Goal: Task Accomplishment & Management: Manage account settings

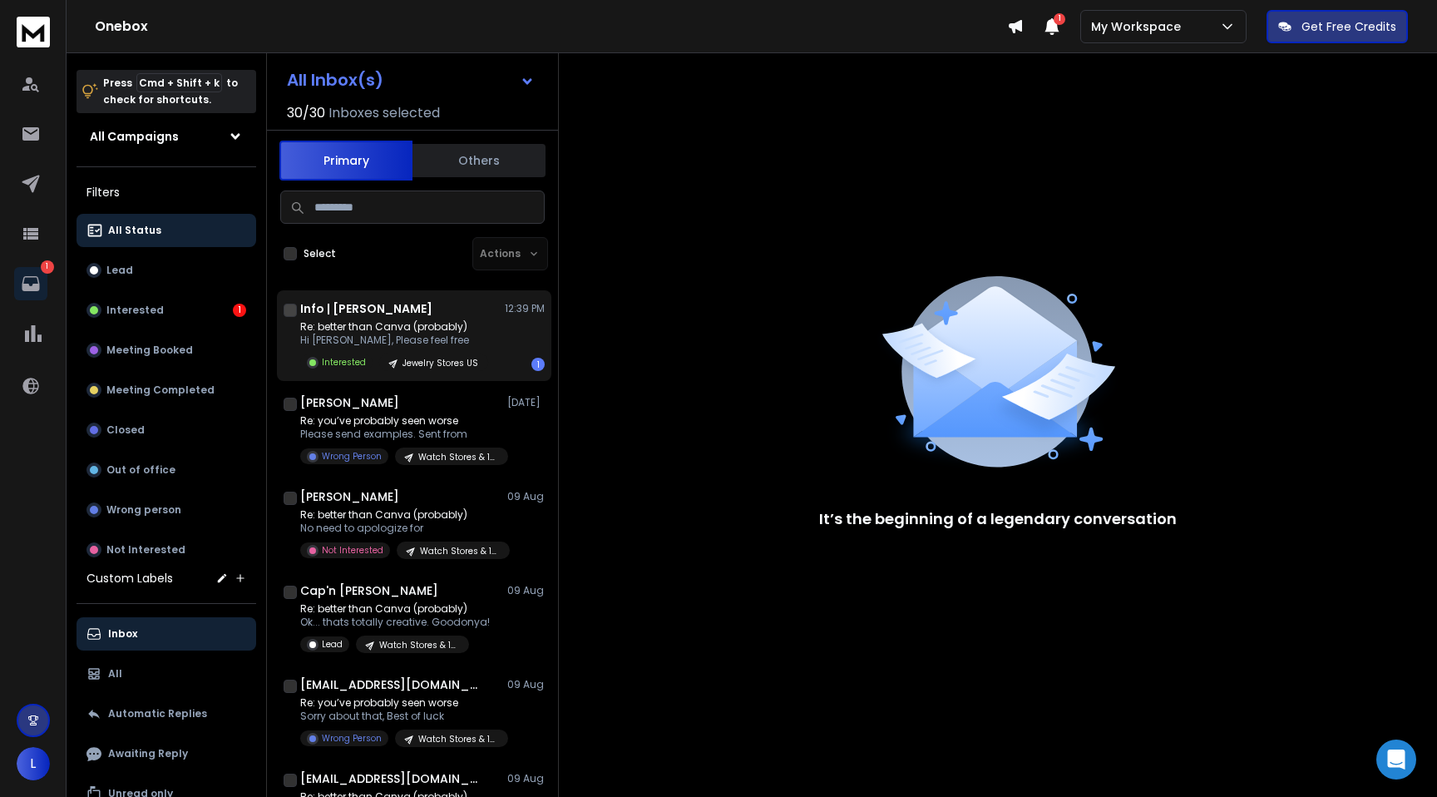
click at [353, 300] on h1 "Info | [PERSON_NAME]" at bounding box center [366, 308] width 132 height 17
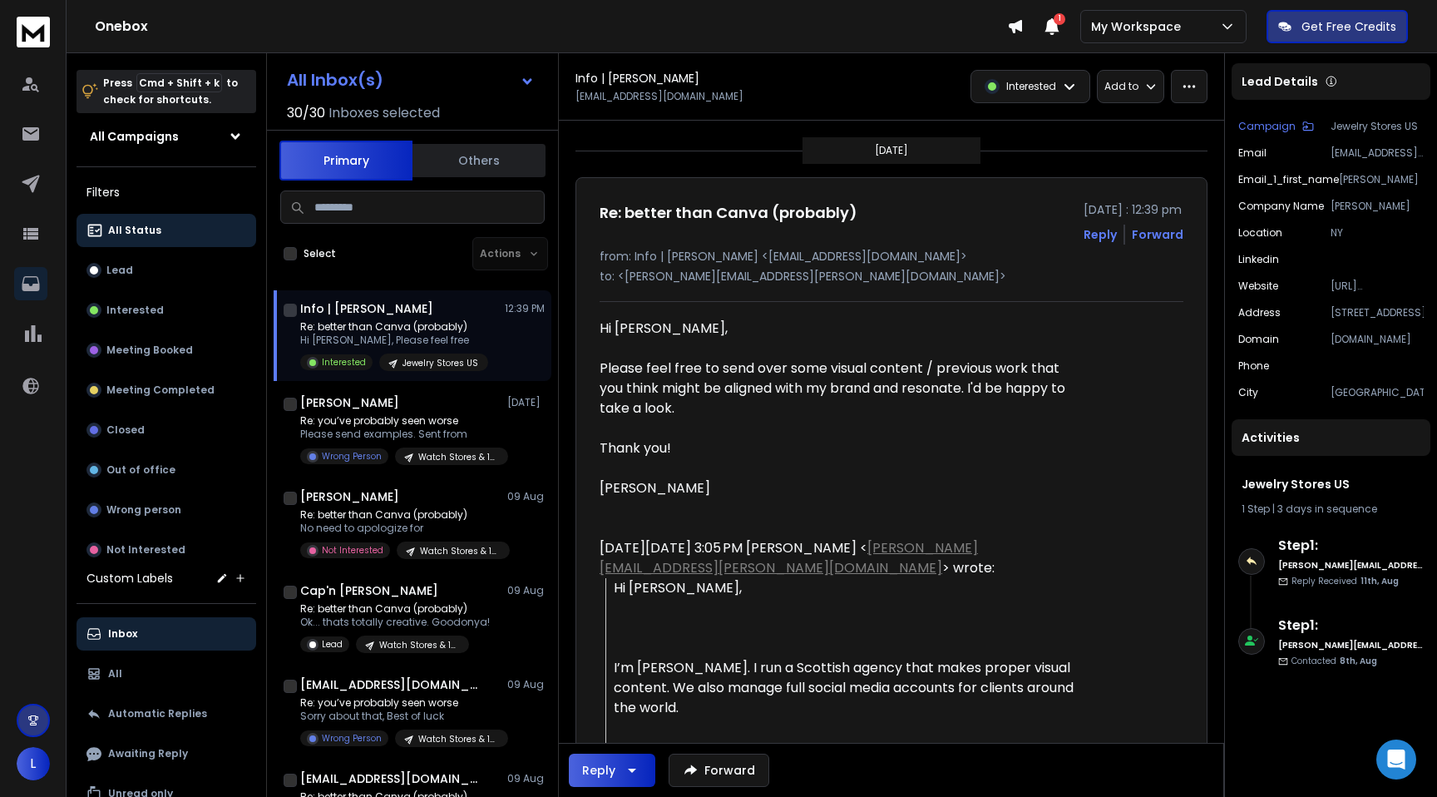
click at [852, 257] on p "from: Info | SELIN KENT <info@selinkent.com>" at bounding box center [892, 256] width 584 height 17
drag, startPoint x: 849, startPoint y: 257, endPoint x: 769, endPoint y: 258, distance: 80.7
click at [769, 258] on p "from: Info | SELIN KENT <info@selinkent.com>" at bounding box center [892, 256] width 584 height 17
copy p "[DOMAIN_NAME]"
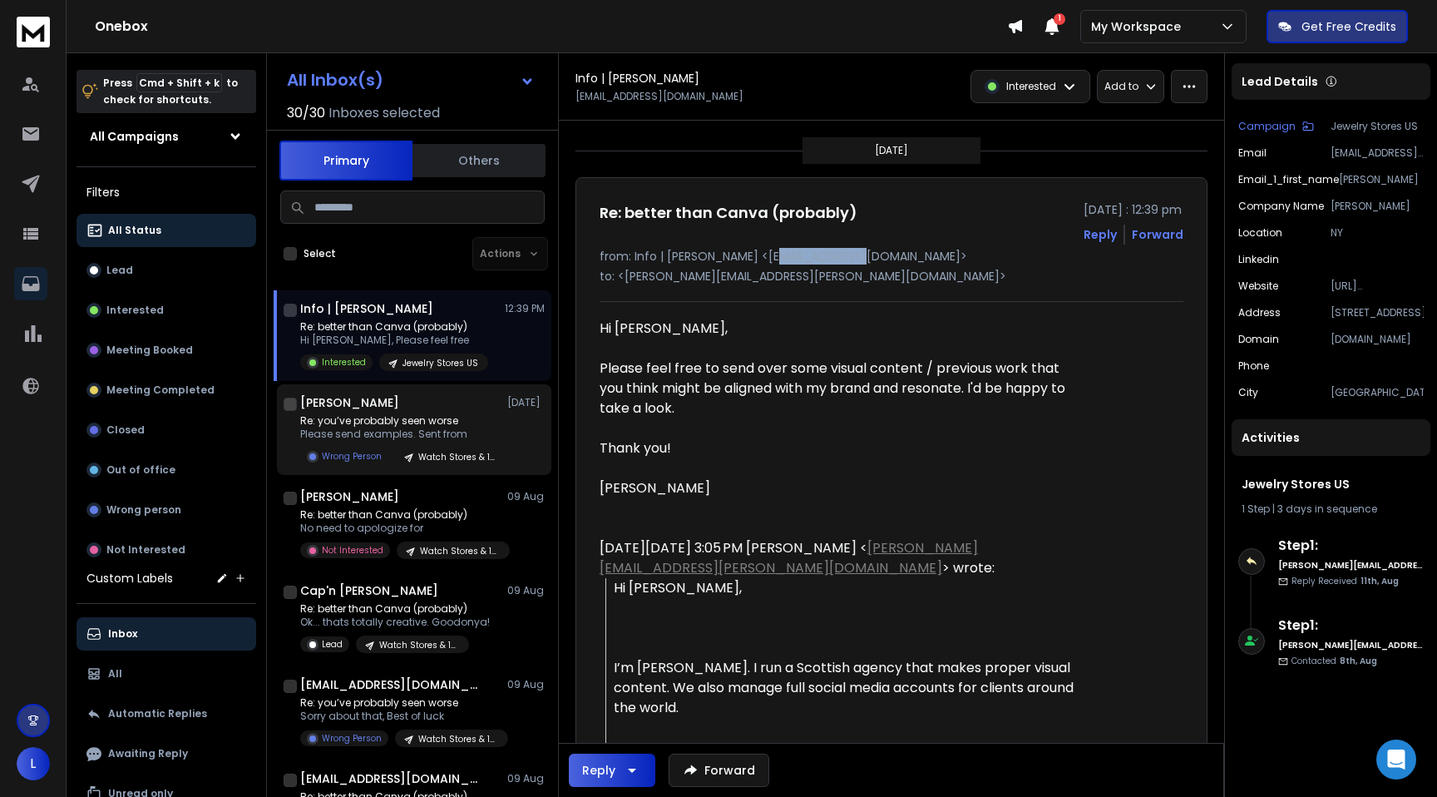
click at [517, 420] on div "Re: you’ve probably seen worse Please send examples. Sent from Wrong Person Wat…" at bounding box center [422, 439] width 245 height 51
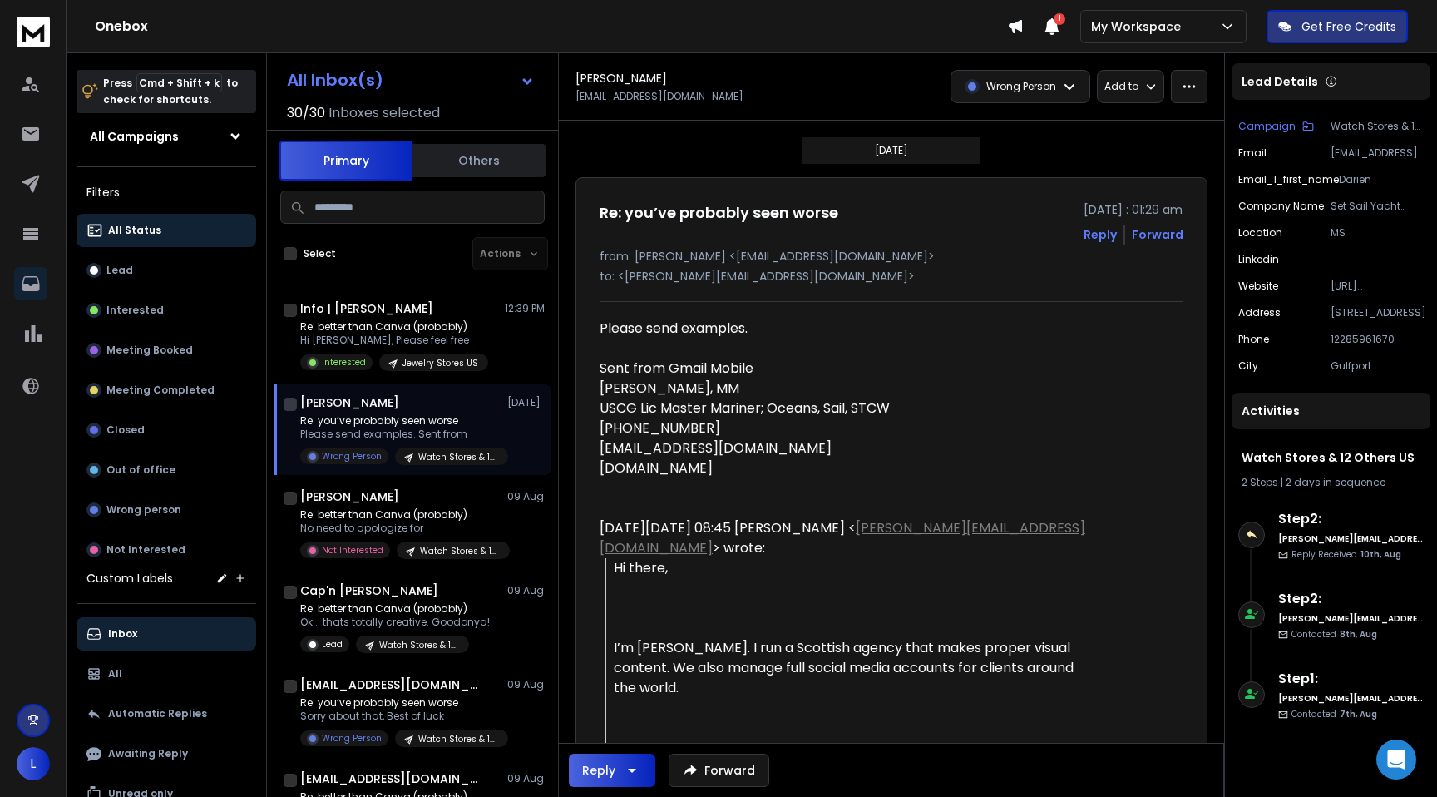
click at [757, 341] on div "Please send examples. Sent from Gmail Mobile Darien Hill, MM USCG Lic Master Ma…" at bounding box center [843, 399] width 486 height 160
click at [1061, 25] on icon at bounding box center [1052, 26] width 17 height 17
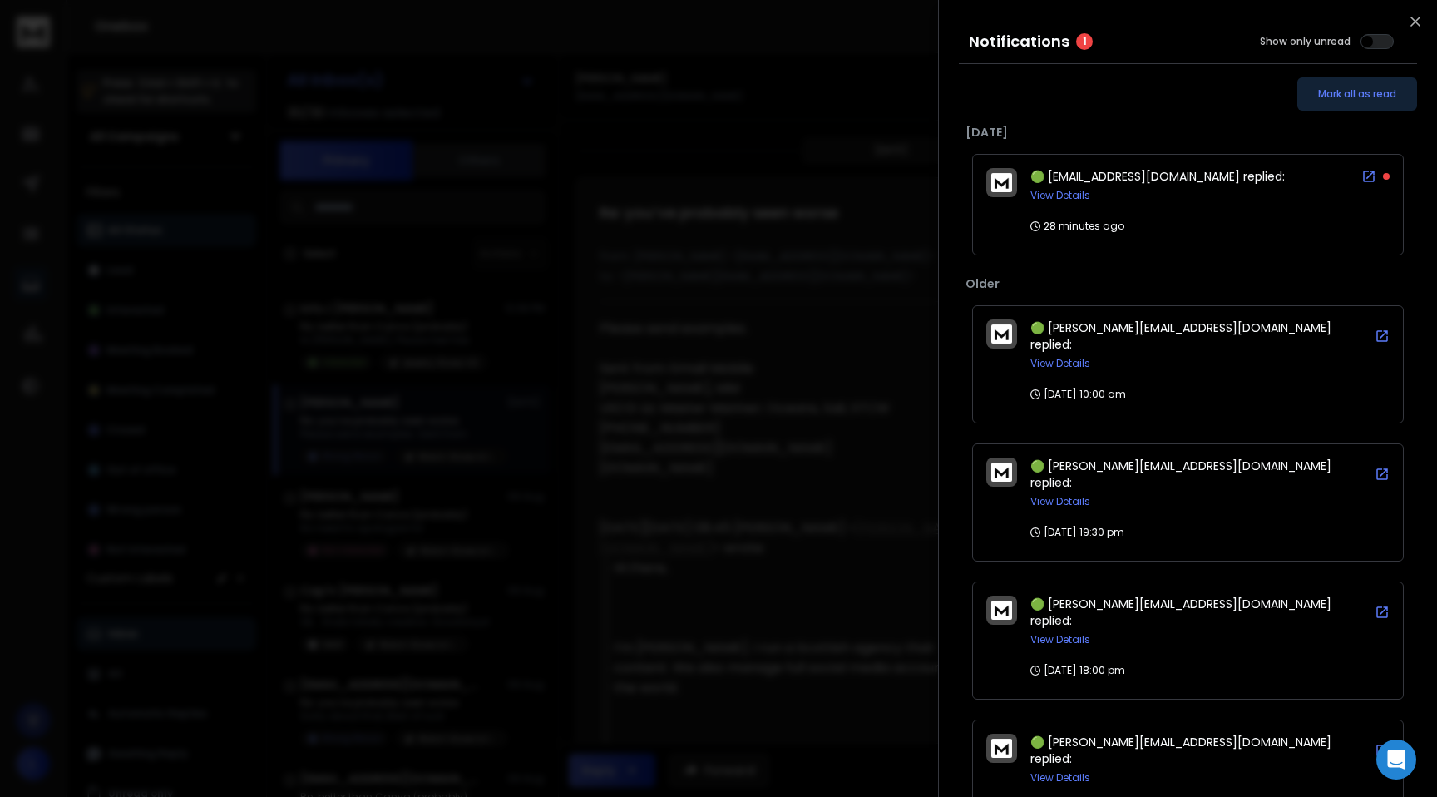
click at [1342, 92] on span "Mark all as read" at bounding box center [1358, 93] width 78 height 13
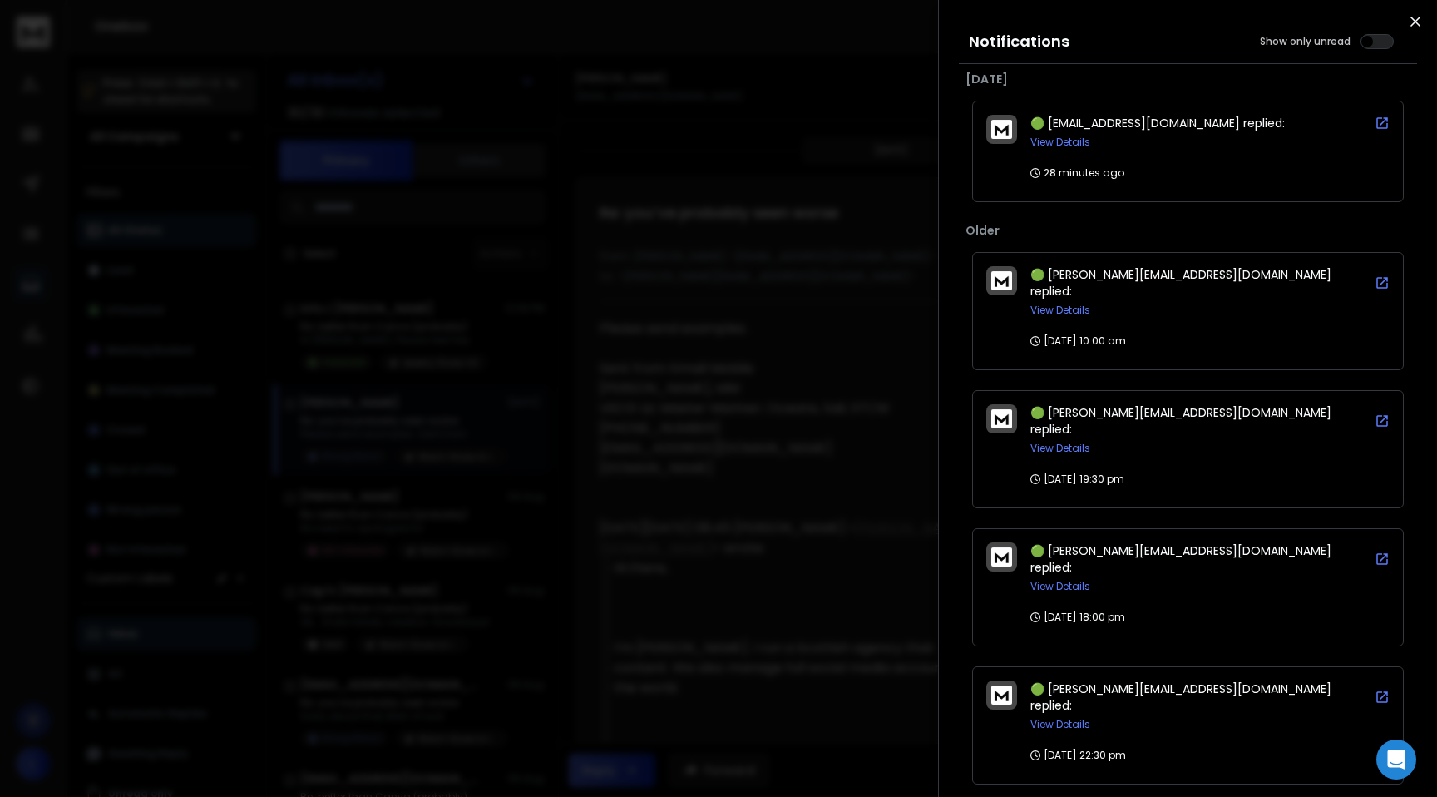
click at [1416, 20] on icon "button" at bounding box center [1416, 21] width 17 height 17
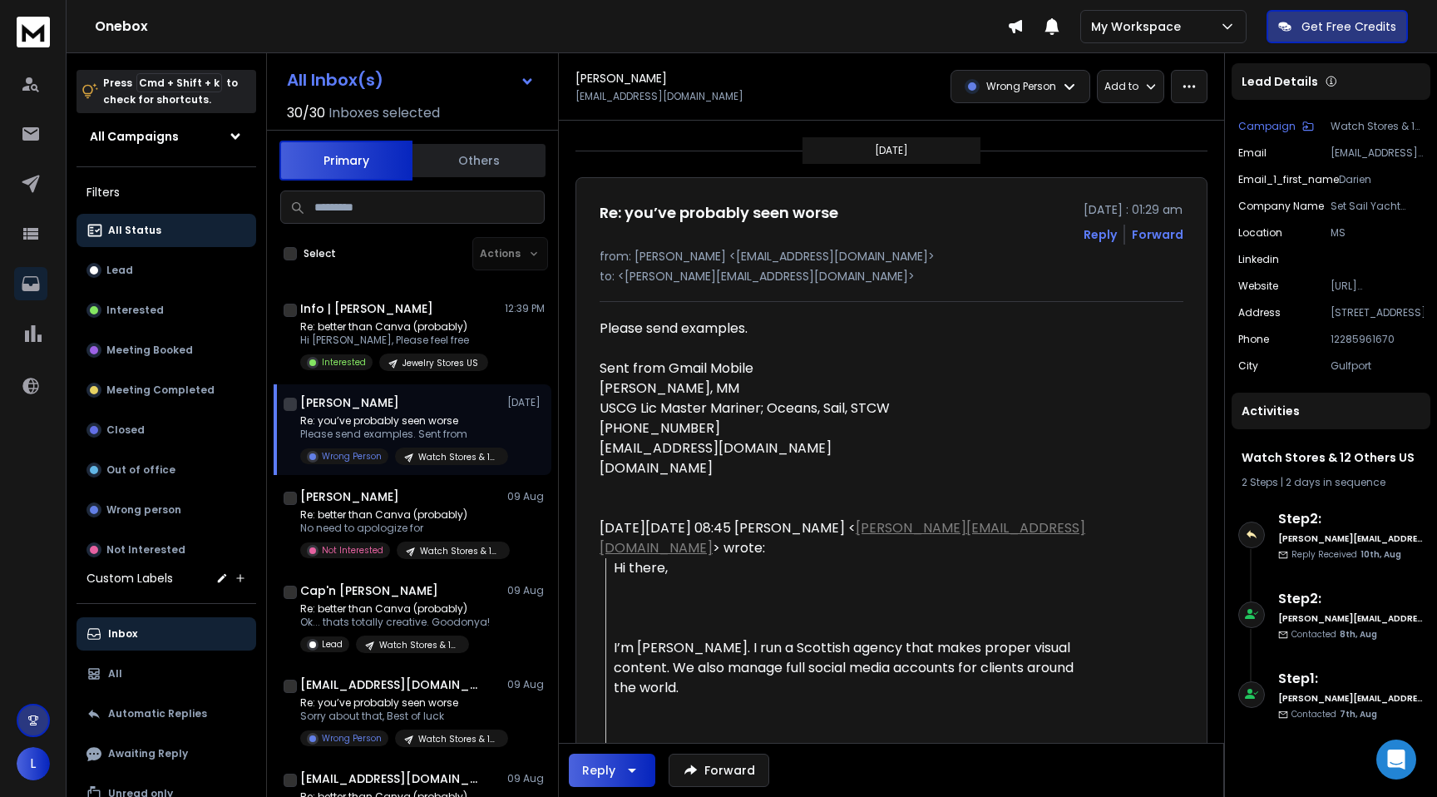
click at [1024, 87] on p "Wrong Person" at bounding box center [1022, 86] width 70 height 13
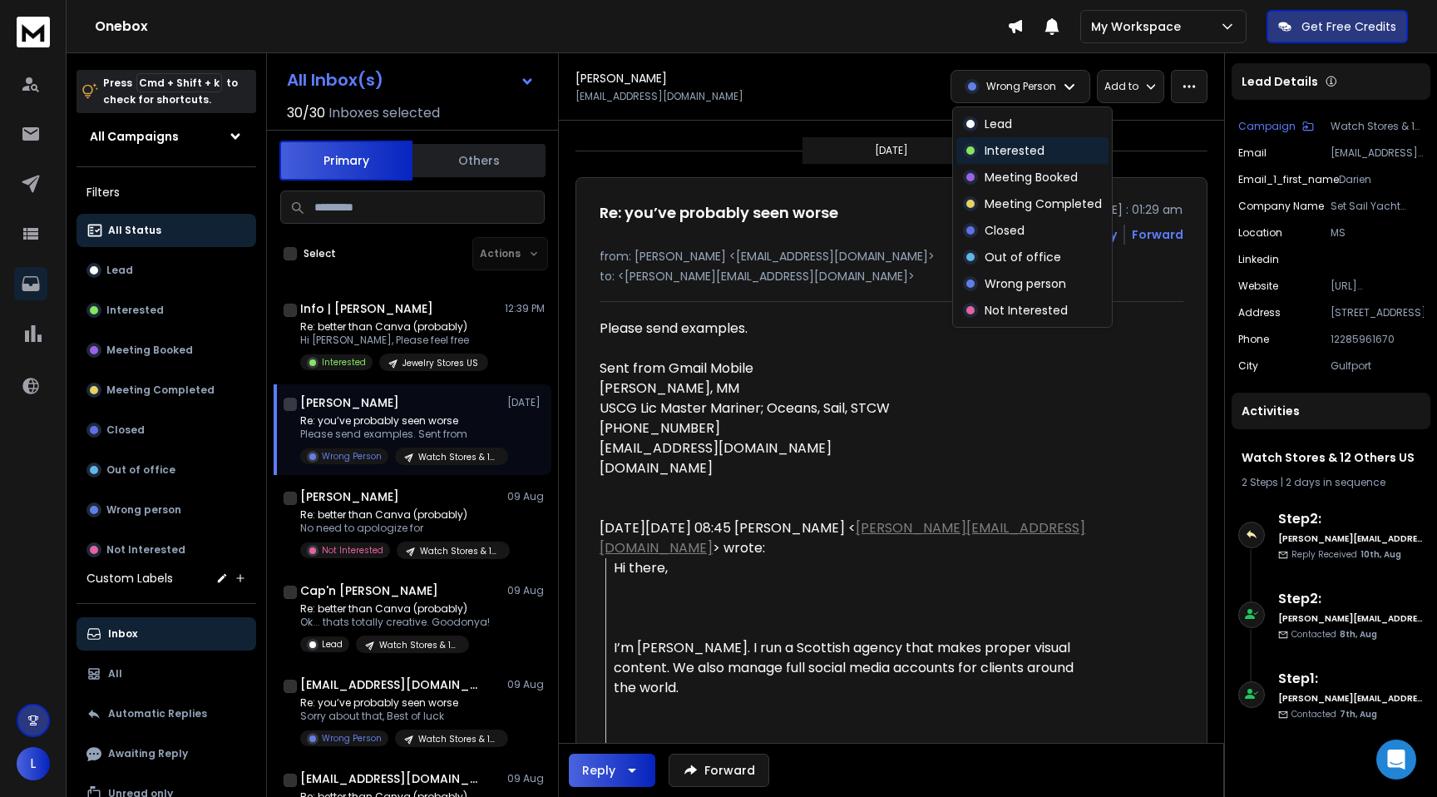
click at [1016, 162] on div "Interested" at bounding box center [1033, 150] width 152 height 27
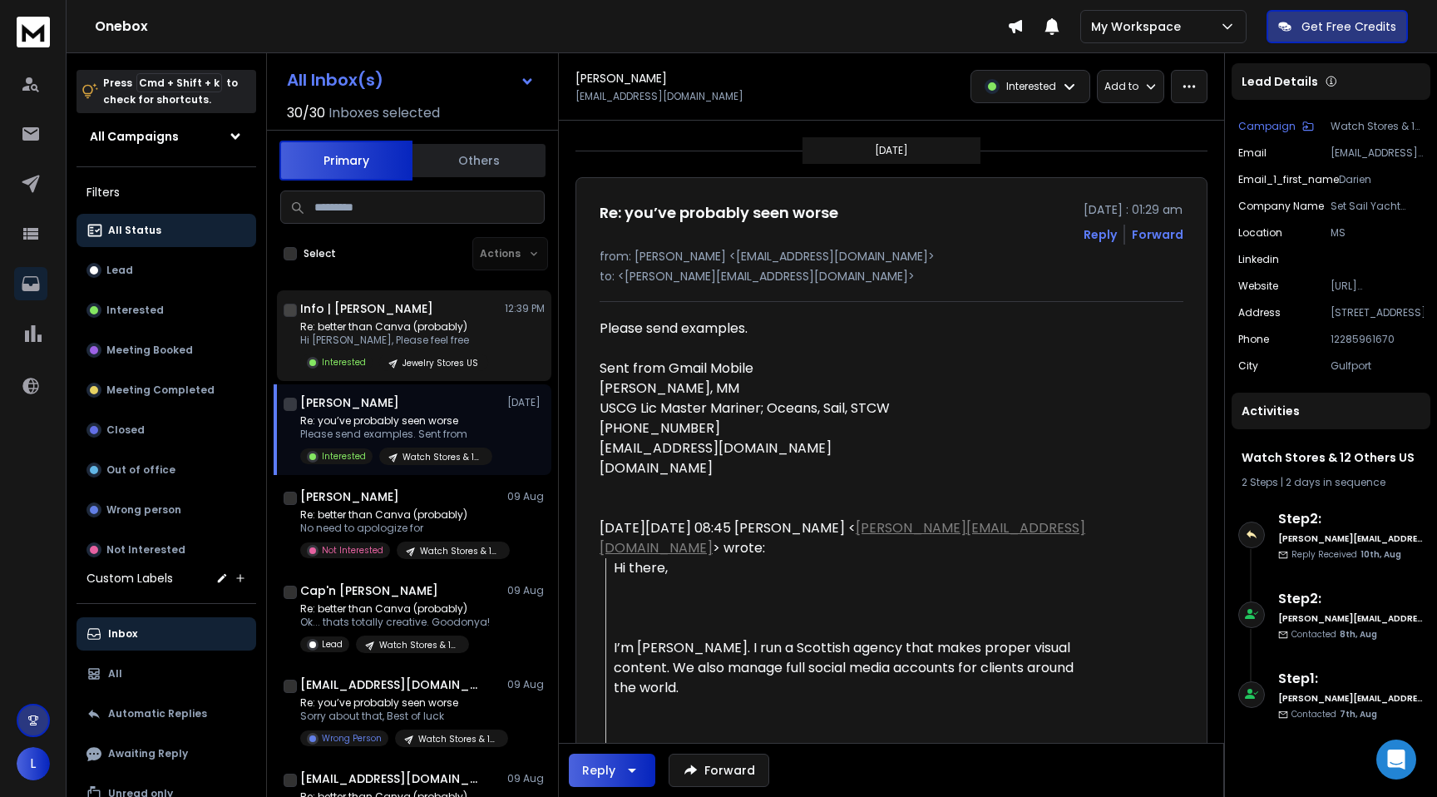
click at [436, 342] on p "Hi [PERSON_NAME], Please feel free" at bounding box center [394, 340] width 188 height 13
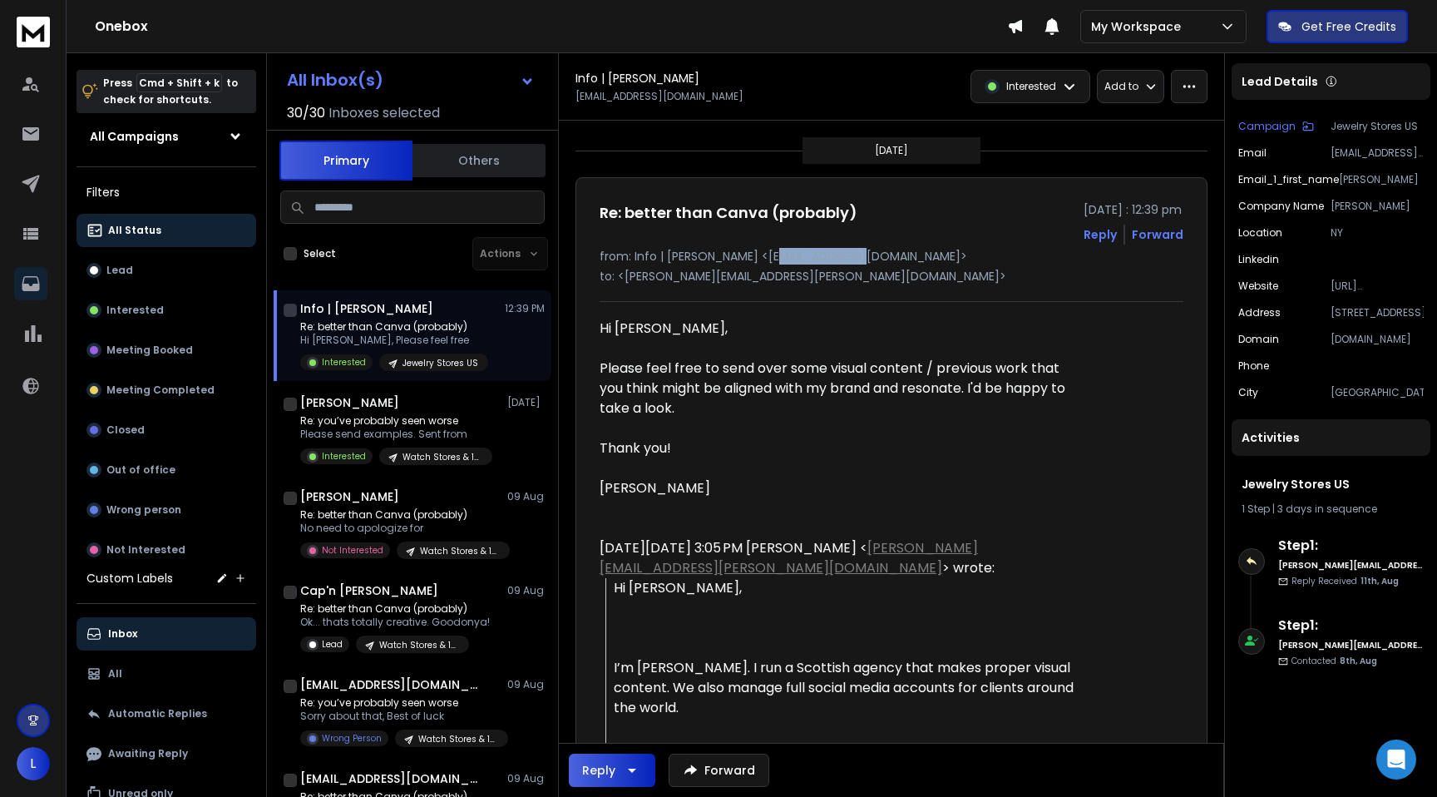
drag, startPoint x: 847, startPoint y: 257, endPoint x: 765, endPoint y: 258, distance: 81.5
click at [765, 258] on p "from: Info | SELIN KENT <info@selinkent.com>" at bounding box center [892, 256] width 584 height 17
copy p "selinkent.com"
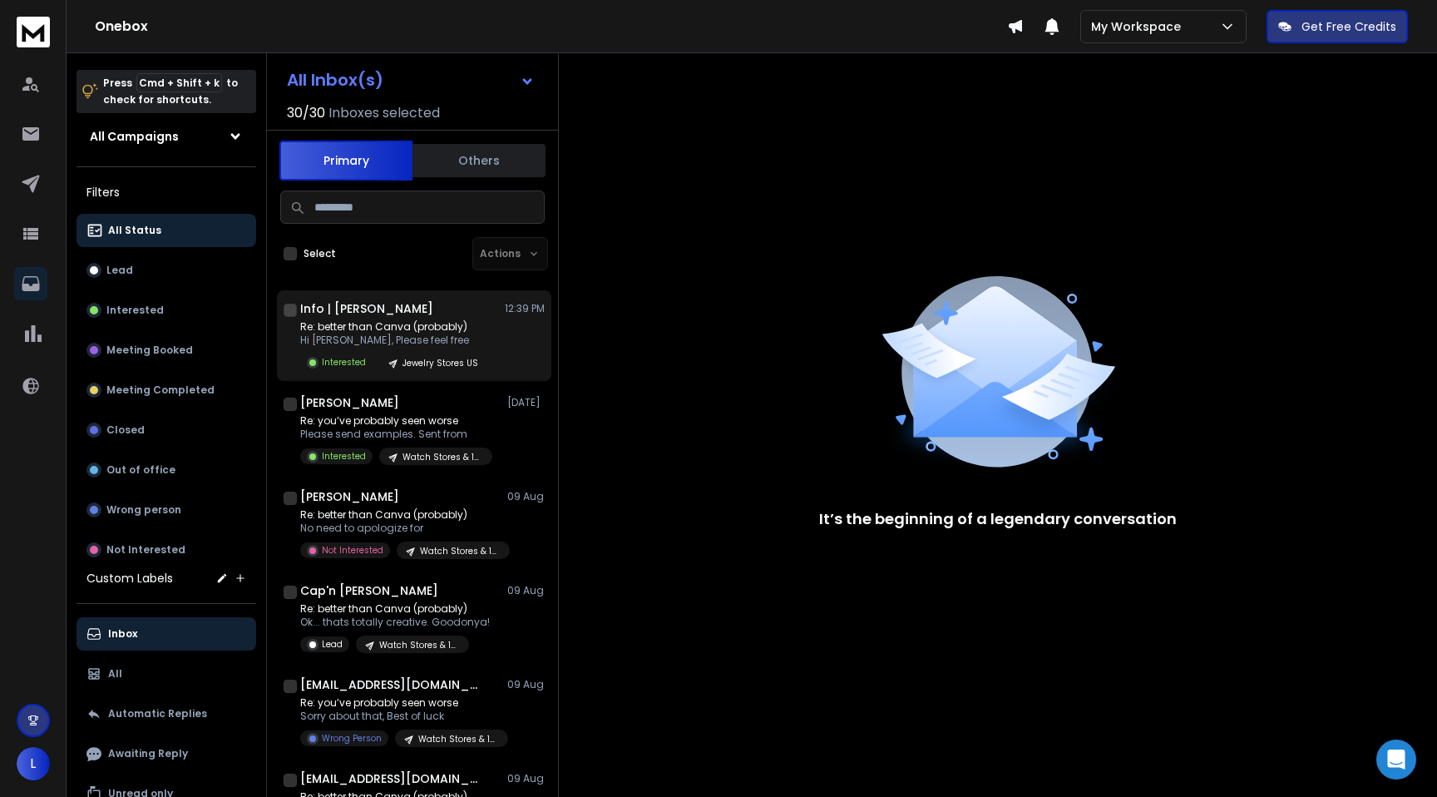
click at [453, 323] on p "Re: better than Canva (probably)" at bounding box center [394, 326] width 188 height 13
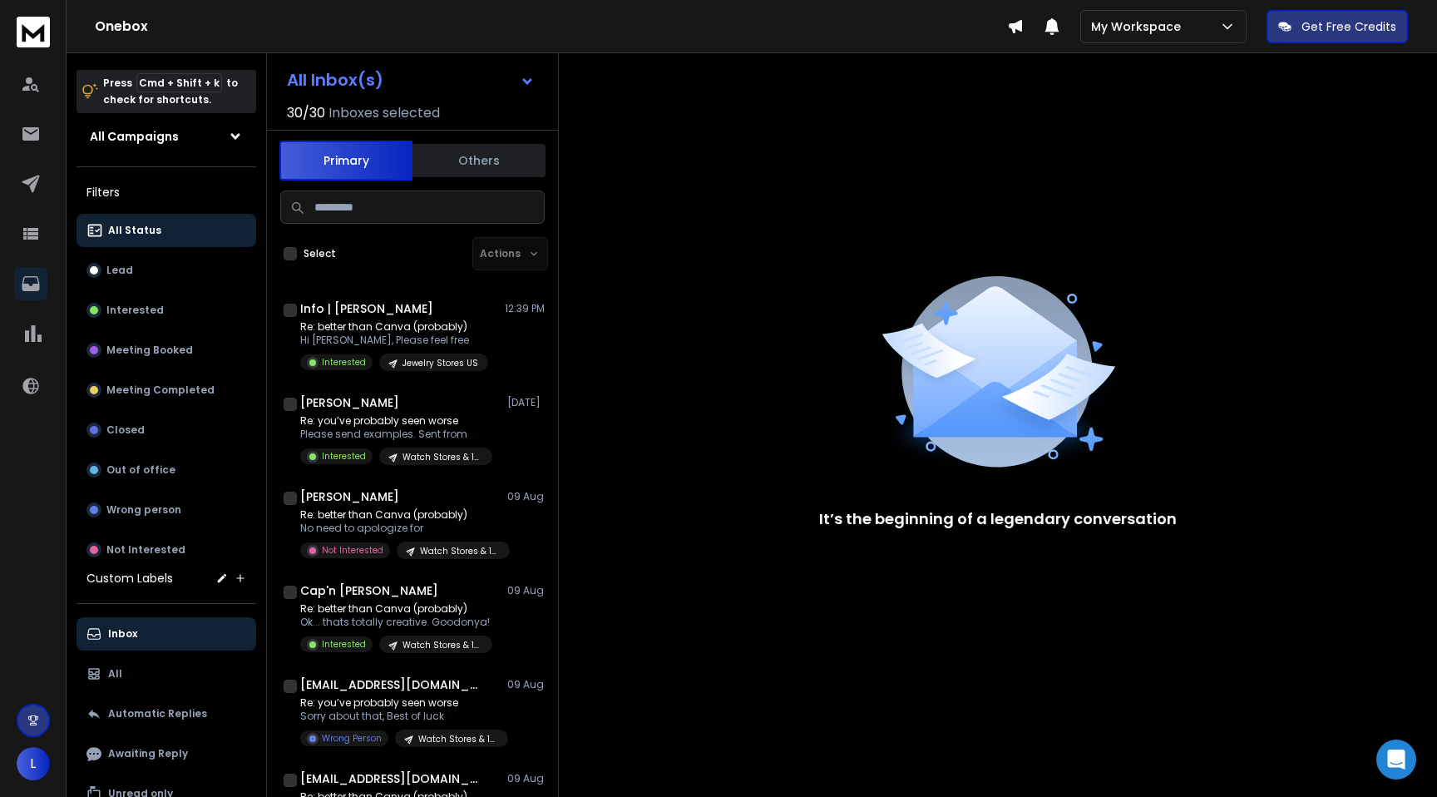
click at [422, 326] on p "Re: better than Canva (probably)" at bounding box center [394, 326] width 188 height 13
